Goal: Task Accomplishment & Management: Manage account settings

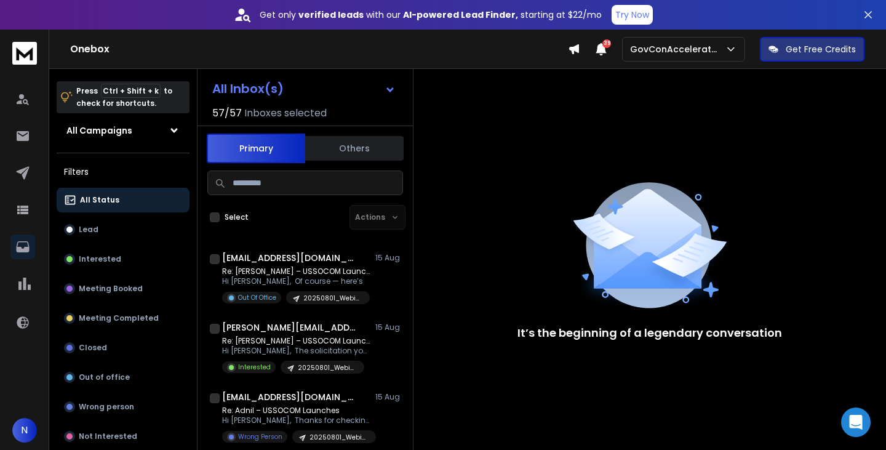
scroll to position [178, 0]
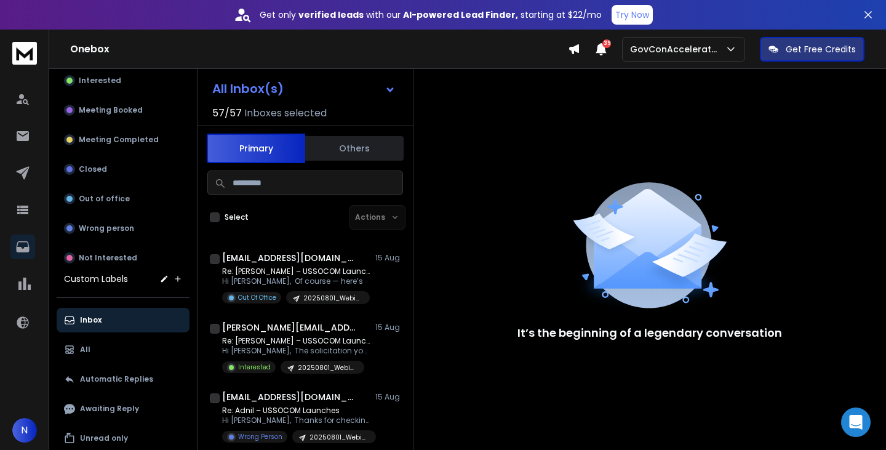
click at [442, 204] on div "It’s the beginning of a legendary conversation" at bounding box center [649, 260] width 472 height 382
click at [442, 50] on p "GovConAccelerator" at bounding box center [677, 49] width 95 height 12
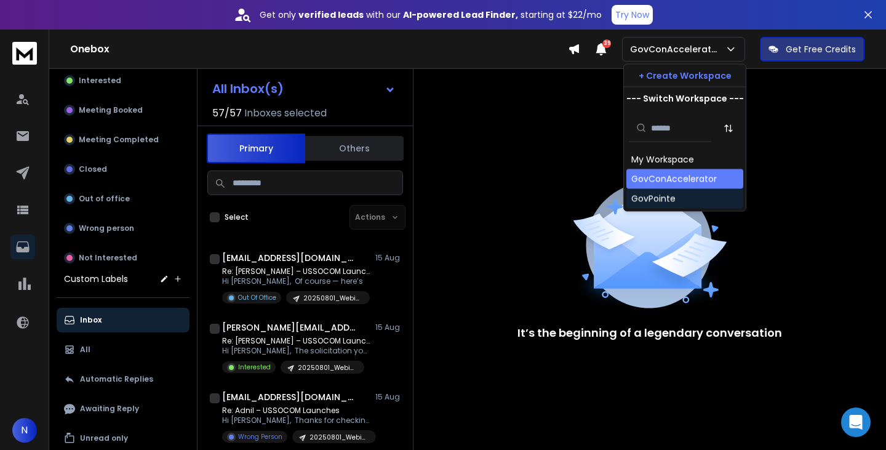
click at [442, 207] on div "GovPointe" at bounding box center [684, 199] width 117 height 20
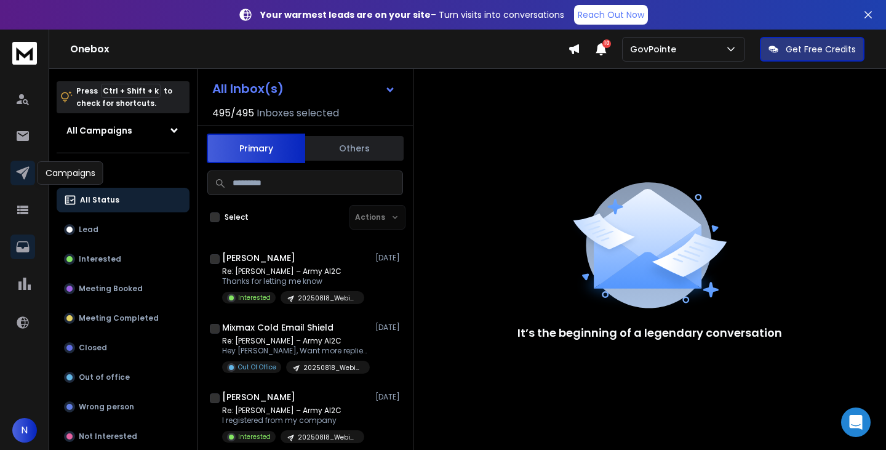
click at [18, 164] on link at bounding box center [22, 172] width 25 height 25
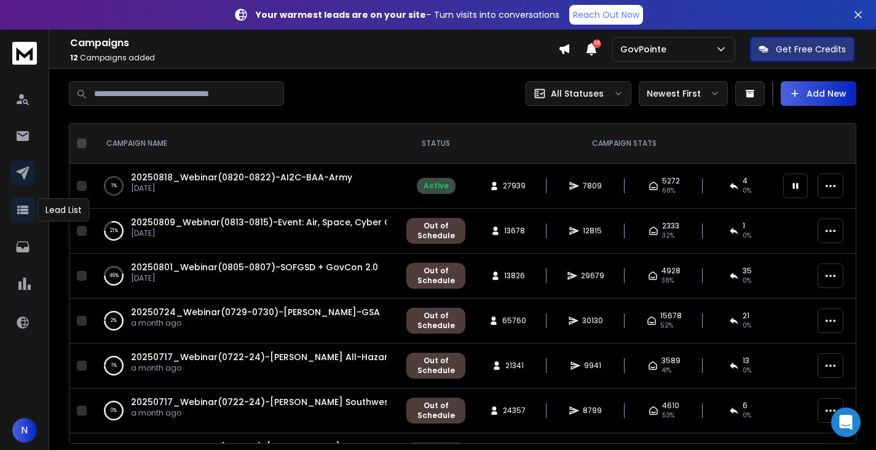
click at [18, 214] on icon at bounding box center [22, 209] width 15 height 15
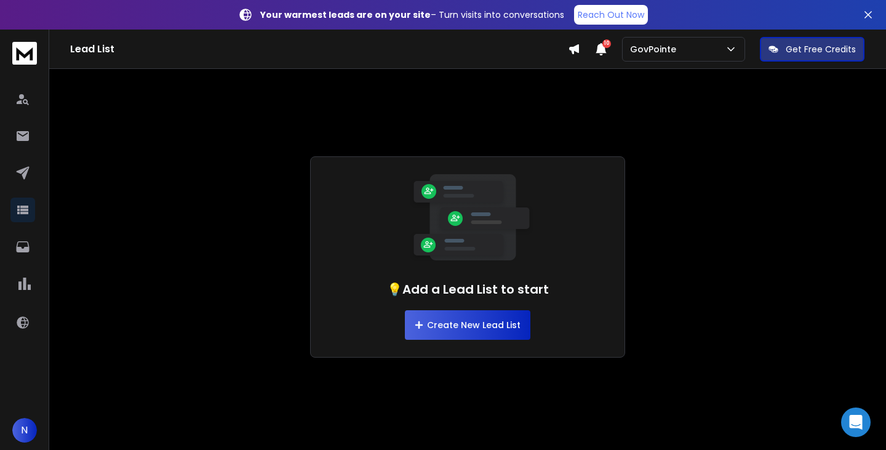
click at [480, 323] on button "Create New Lead List" at bounding box center [467, 325] width 125 height 30
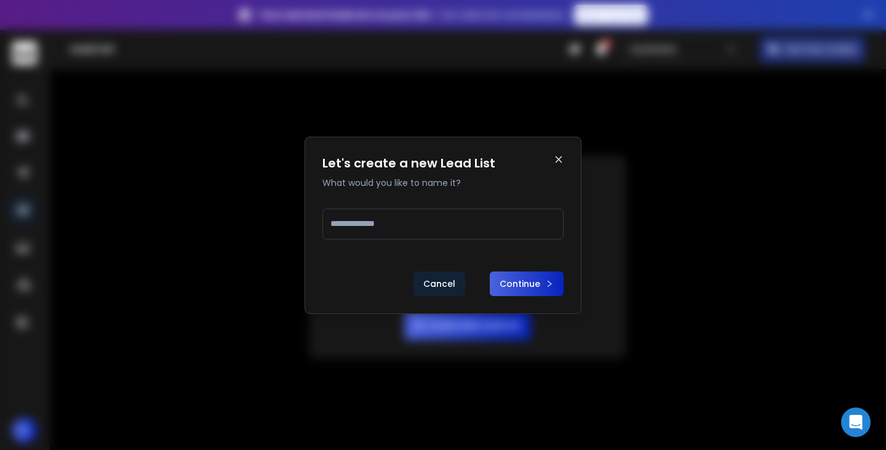
click at [449, 285] on button "Cancel" at bounding box center [439, 283] width 52 height 25
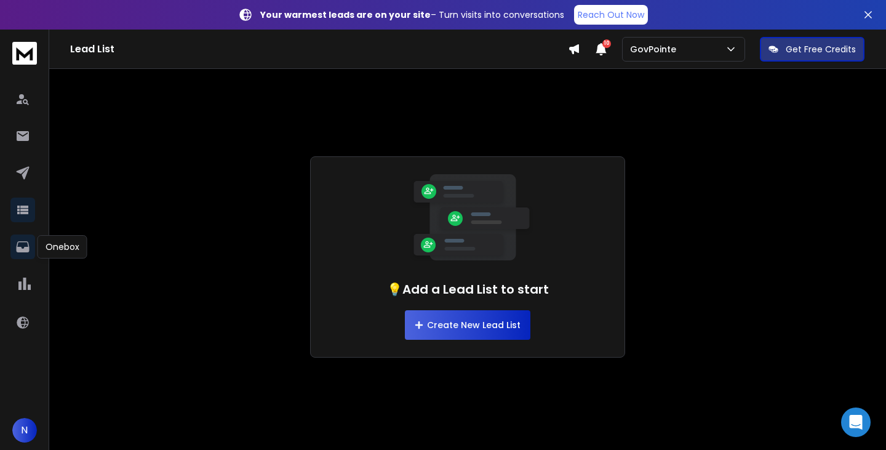
click at [23, 237] on link at bounding box center [22, 246] width 25 height 25
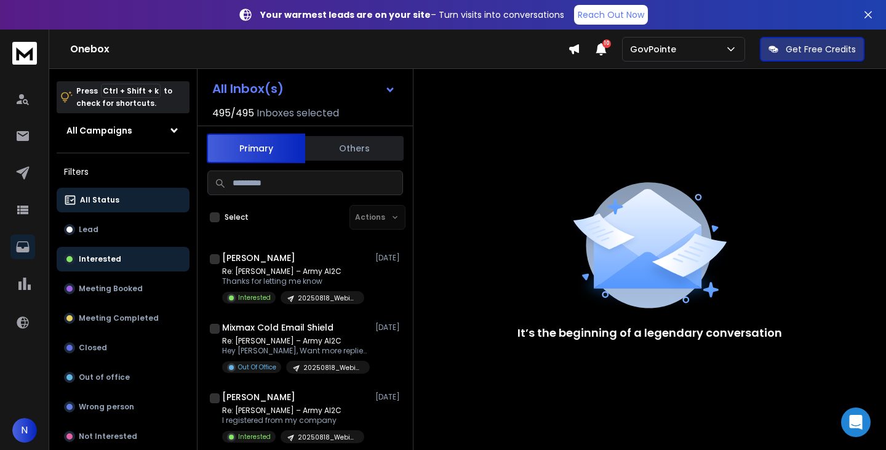
click at [104, 252] on button "Interested" at bounding box center [123, 259] width 133 height 25
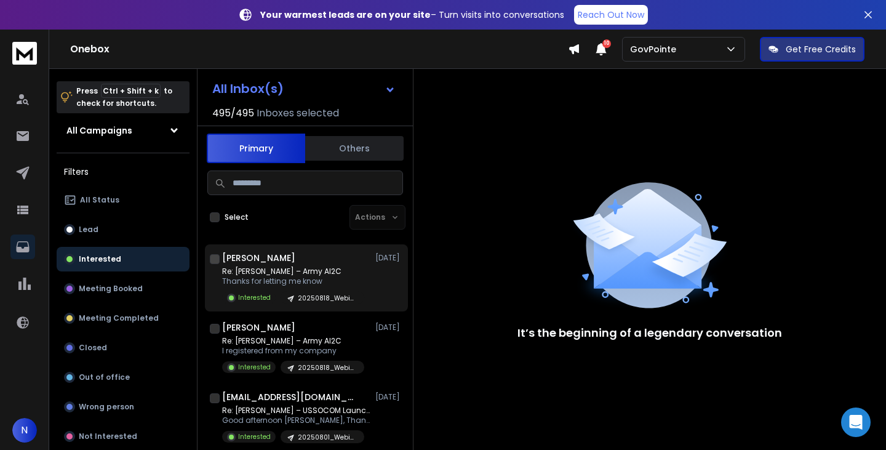
click at [347, 261] on div "[PERSON_NAME] [DATE]" at bounding box center [312, 258] width 181 height 12
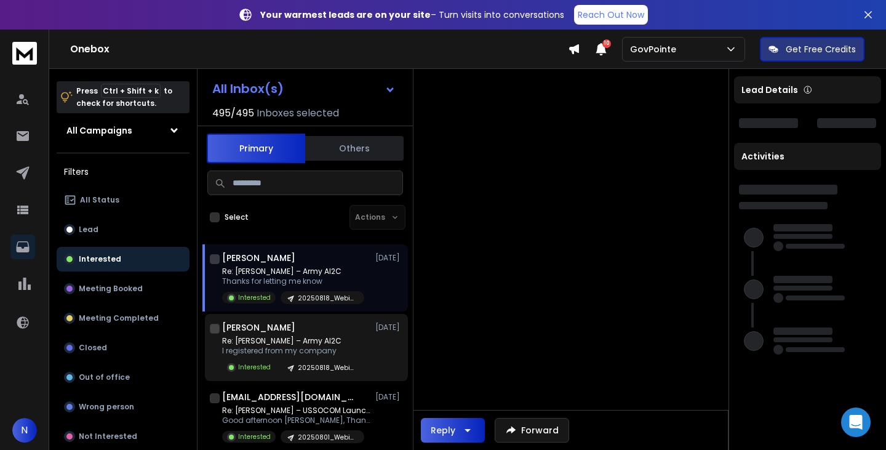
click at [355, 322] on div "[PERSON_NAME] [DATE]" at bounding box center [312, 327] width 181 height 12
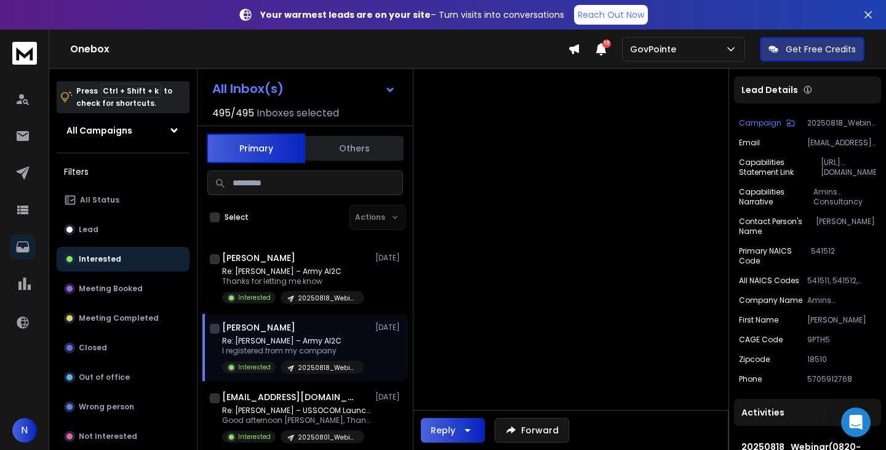
click at [354, 339] on p "Re: [PERSON_NAME] – Army AI2C" at bounding box center [293, 341] width 142 height 10
